Goal: Navigation & Orientation: Find specific page/section

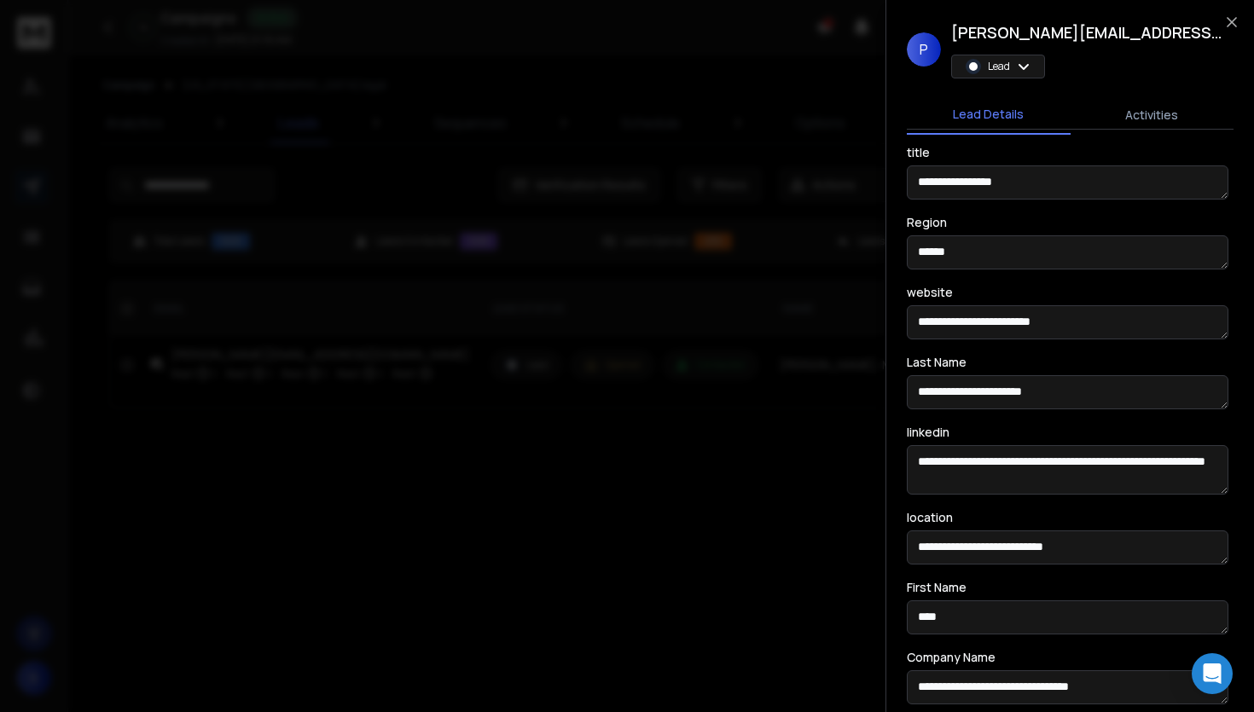
click at [440, 183] on div at bounding box center [627, 356] width 1254 height 712
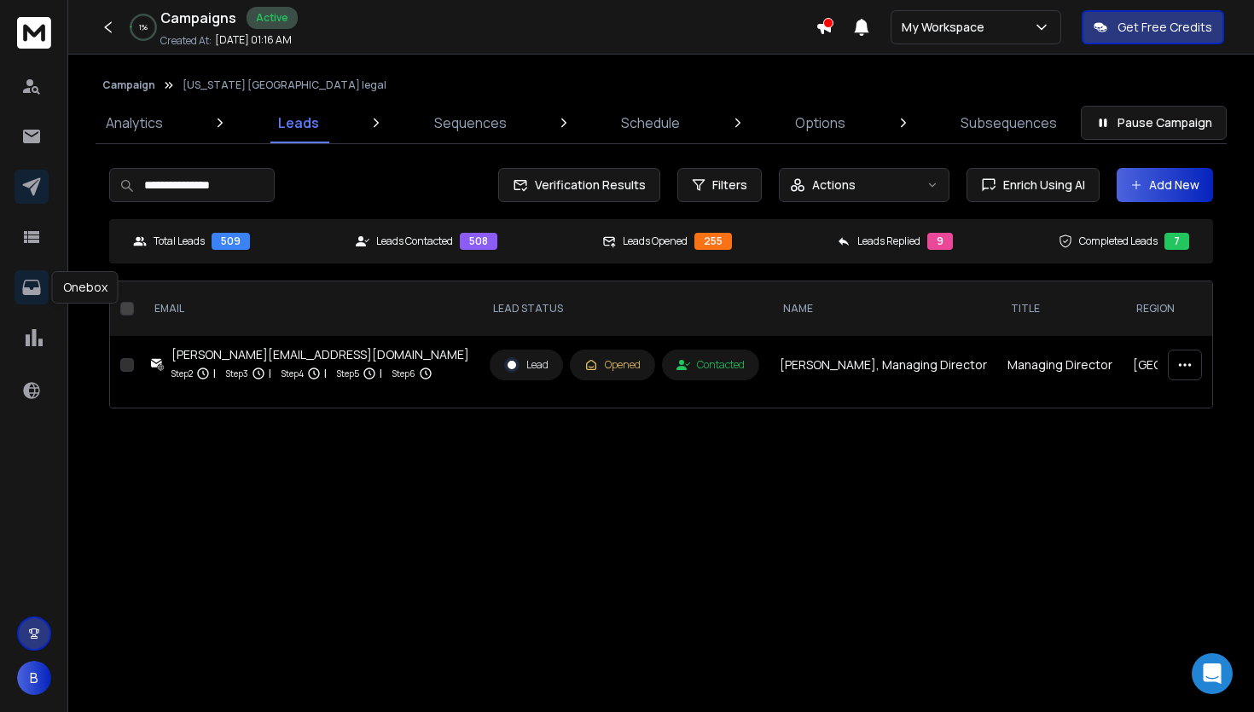
click at [26, 281] on icon at bounding box center [31, 287] width 18 height 15
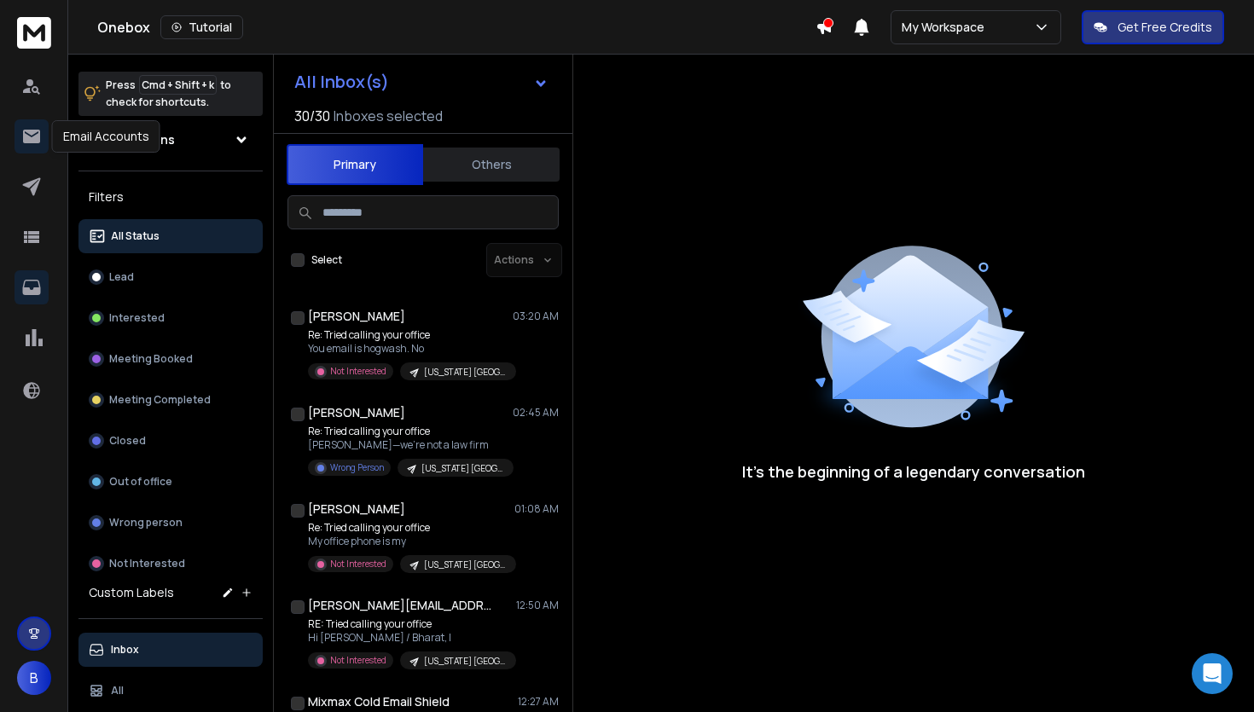
click at [29, 131] on icon at bounding box center [31, 137] width 17 height 14
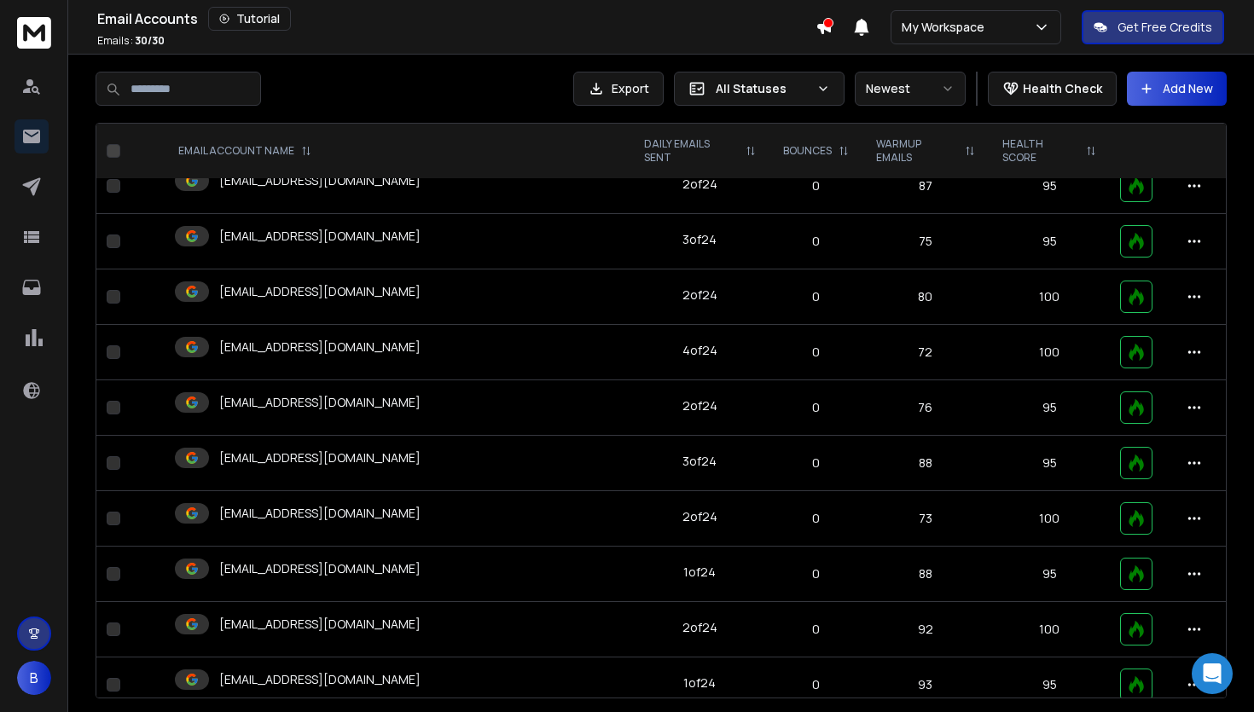
scroll to position [1158, 0]
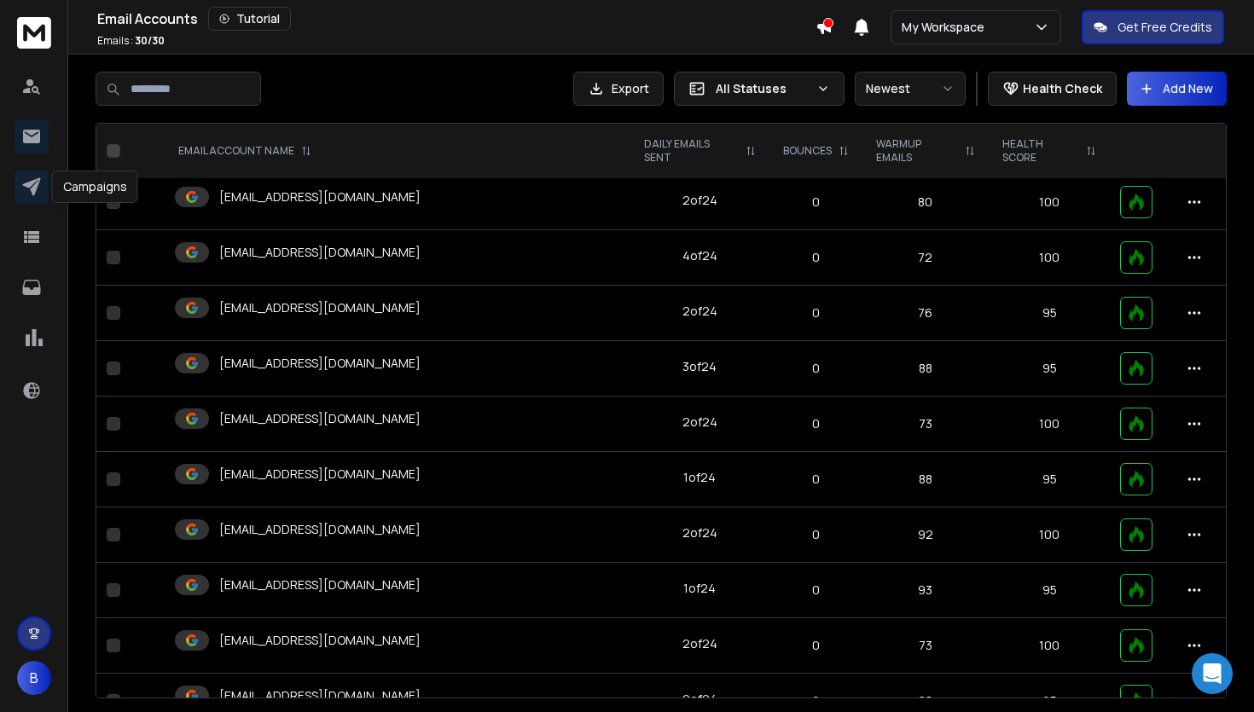
click at [35, 192] on icon at bounding box center [31, 187] width 20 height 20
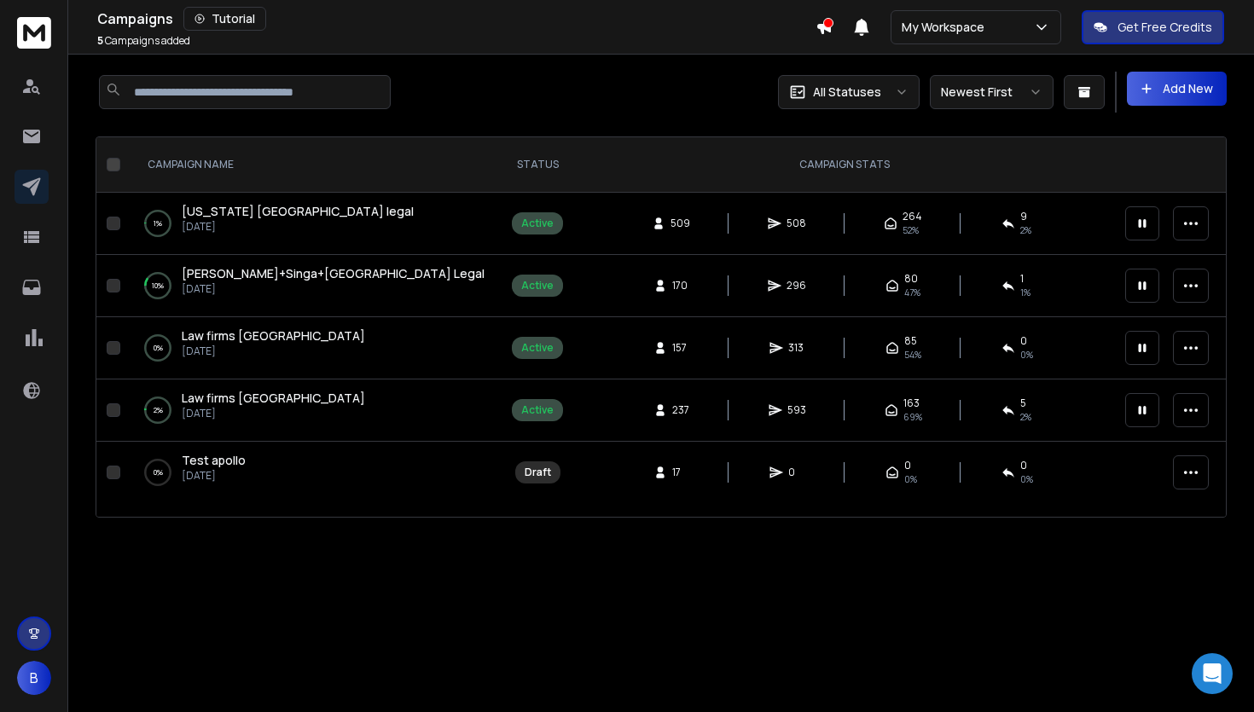
click at [1190, 401] on button "button" at bounding box center [1191, 410] width 36 height 34
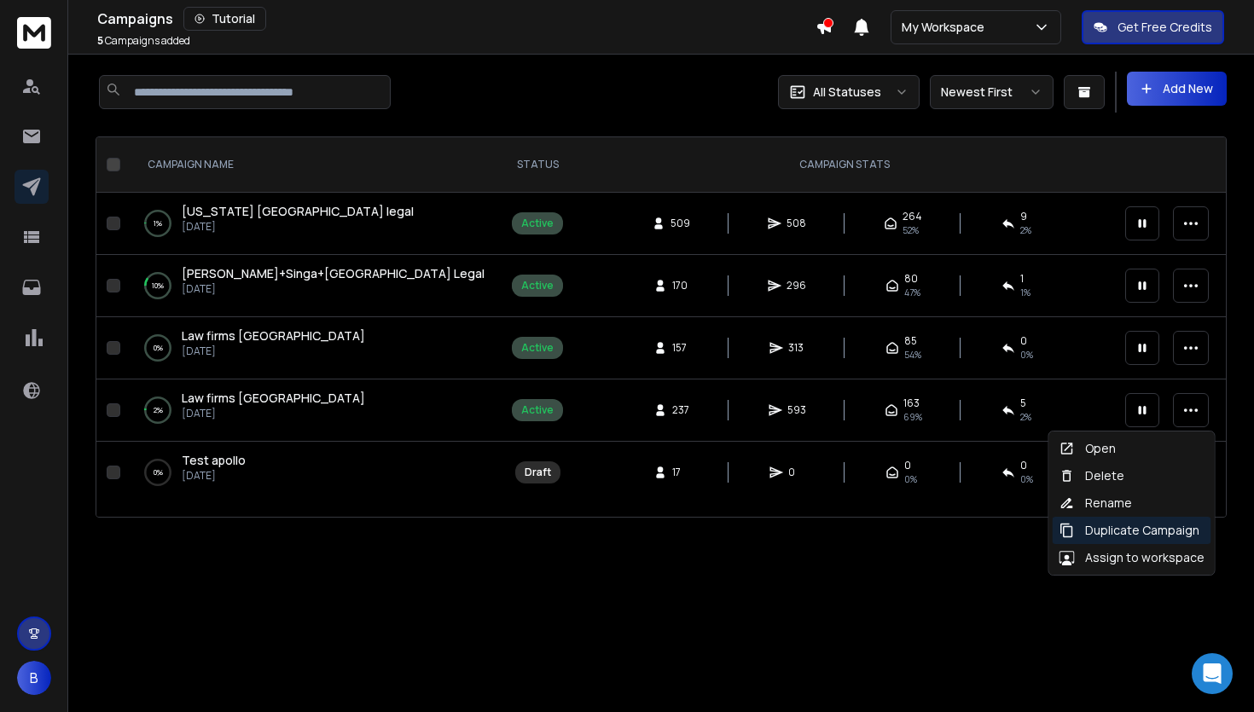
click at [754, 551] on div "Campaigns 5 Campaigns Added All Statuses Newest First Add New CAMPAIGN NAME STA…" at bounding box center [661, 428] width 1131 height 712
